Goal: Navigation & Orientation: Find specific page/section

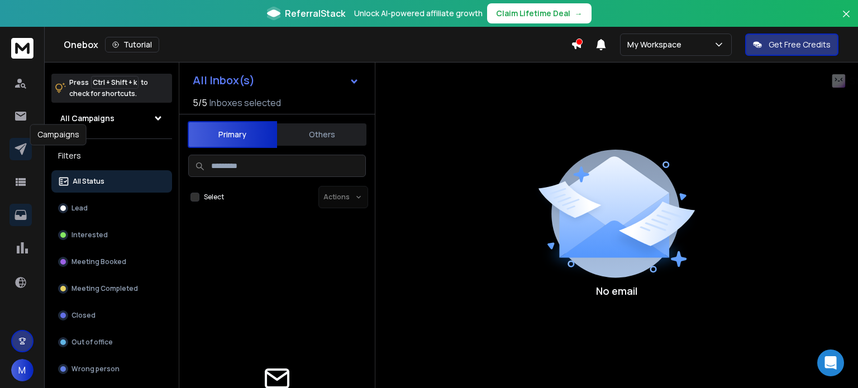
click at [17, 143] on icon at bounding box center [20, 149] width 13 height 13
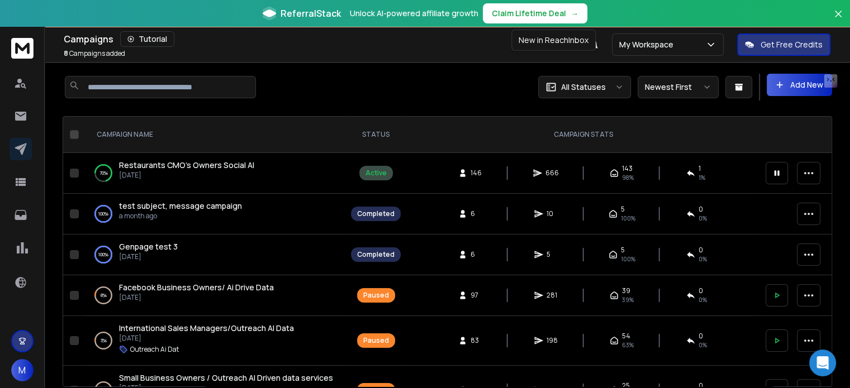
click at [575, 39] on div at bounding box center [571, 42] width 7 height 7
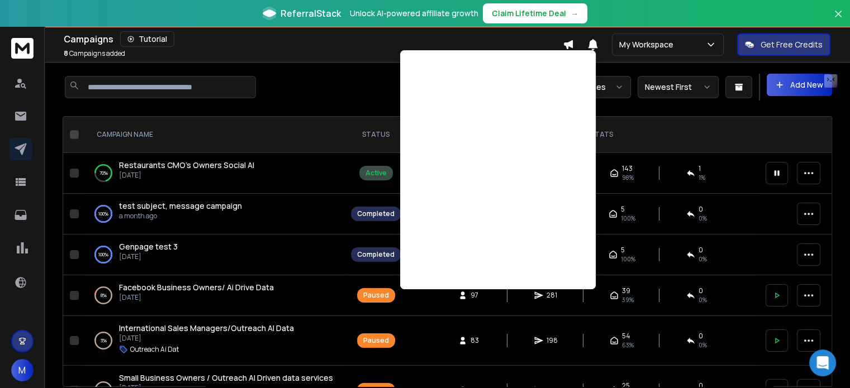
click at [395, 49] on div "8 Campaigns added" at bounding box center [313, 53] width 499 height 9
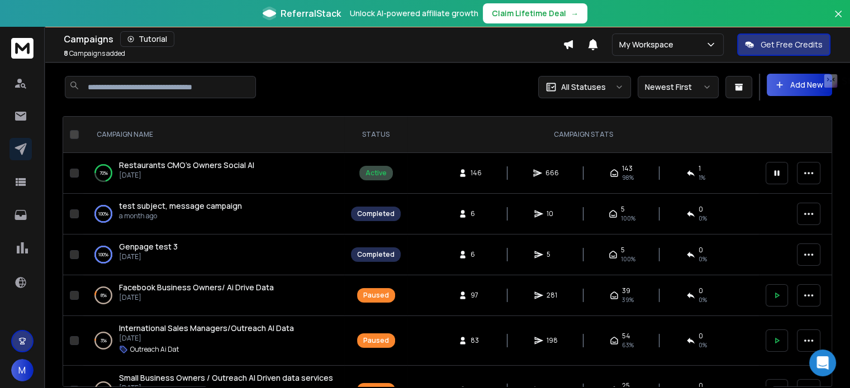
click at [156, 160] on span "Restaurants CMO's Owners Social AI" at bounding box center [186, 165] width 135 height 11
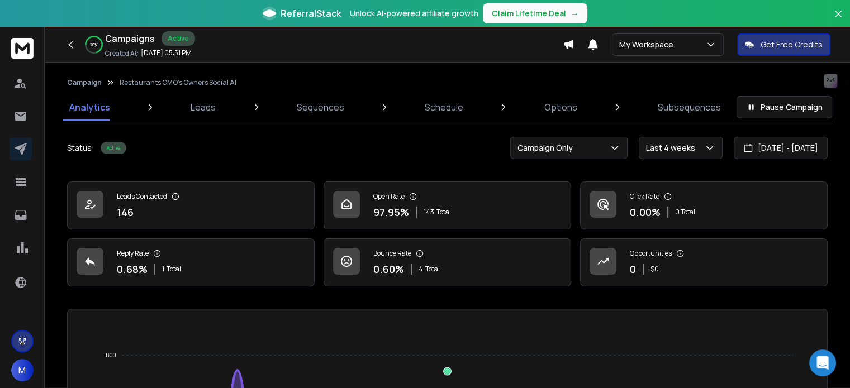
click at [519, 13] on button "Claim Lifetime Deal →" at bounding box center [535, 13] width 105 height 20
